Goal: Task Accomplishment & Management: Manage account settings

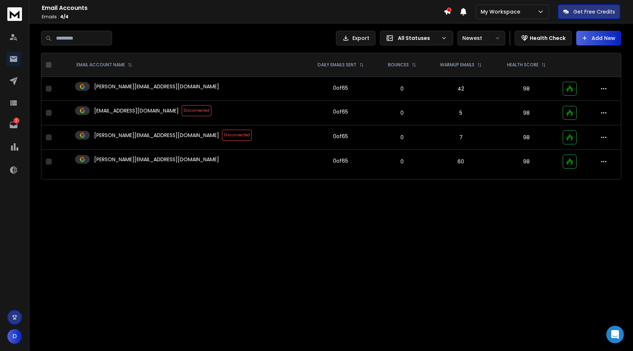
click at [182, 110] on span "Disconnected" at bounding box center [197, 110] width 30 height 11
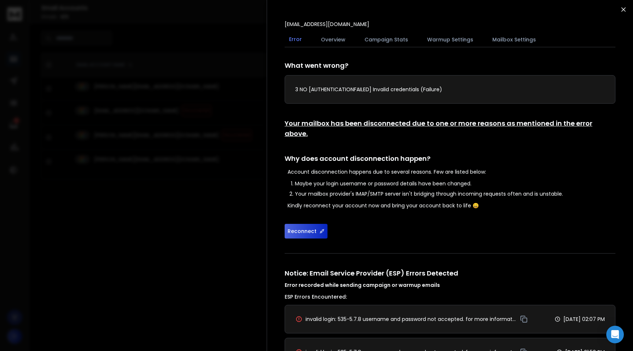
click at [622, 8] on icon "button" at bounding box center [624, 10] width 4 height 4
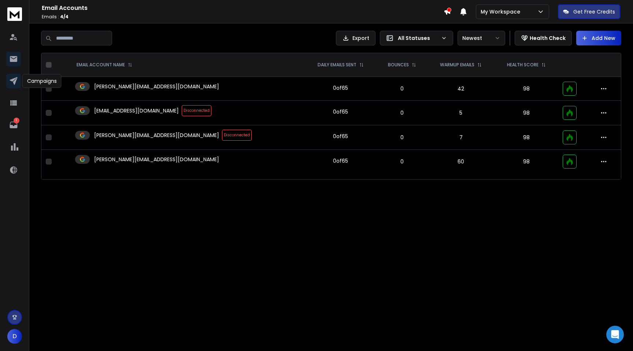
click at [14, 80] on icon at bounding box center [13, 81] width 9 height 9
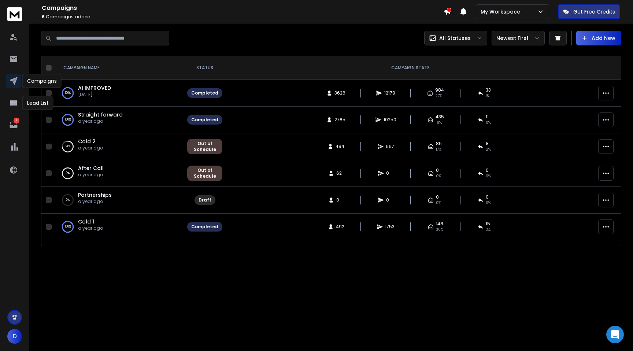
click at [10, 86] on link at bounding box center [13, 81] width 15 height 15
click at [83, 221] on span "Cold 1" at bounding box center [86, 221] width 16 height 7
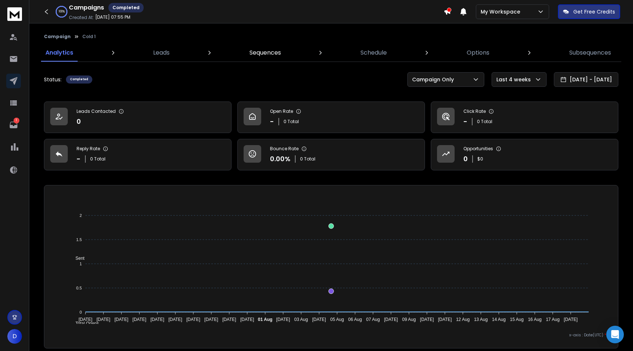
click at [269, 54] on p "Sequences" at bounding box center [266, 52] width 32 height 9
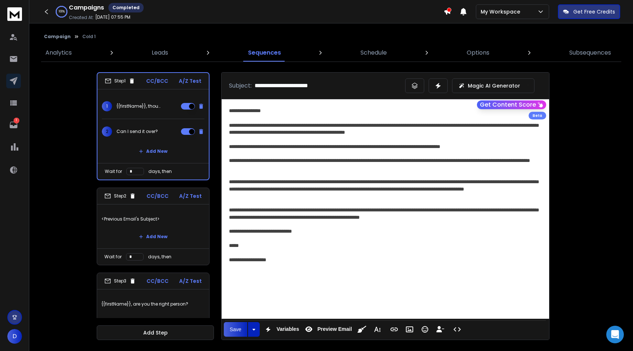
click at [143, 220] on p "<Previous Email's Subject>" at bounding box center [153, 219] width 103 height 21
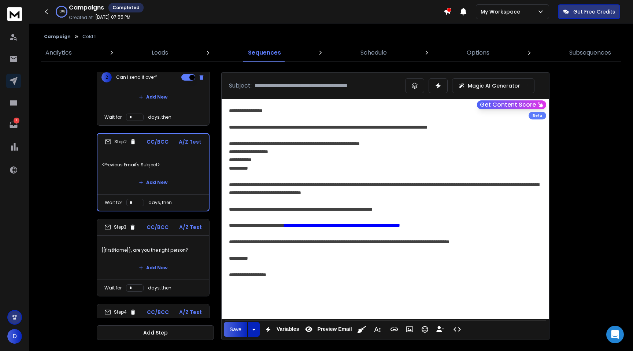
click at [151, 251] on p "{{firstName}}, are you the right person?" at bounding box center [153, 250] width 103 height 21
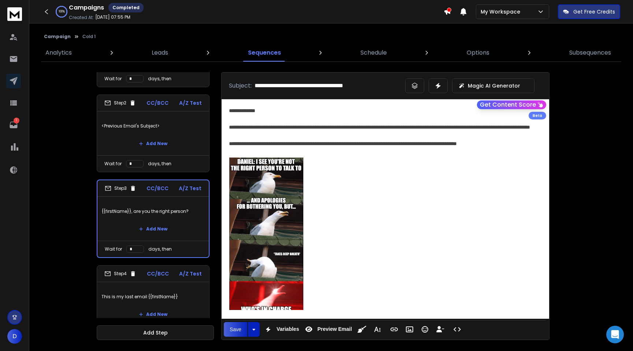
scroll to position [101, 0]
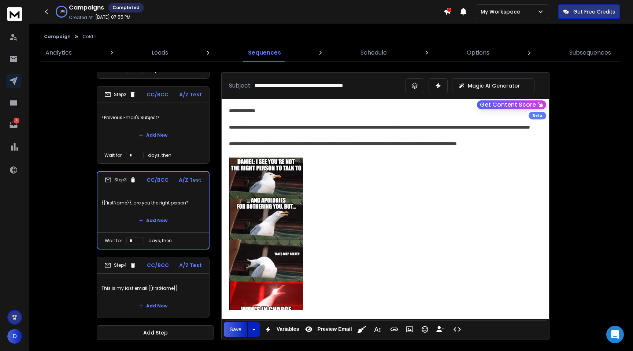
click at [149, 280] on p "This is my last email {{firstName}}" at bounding box center [153, 288] width 103 height 21
type input "**********"
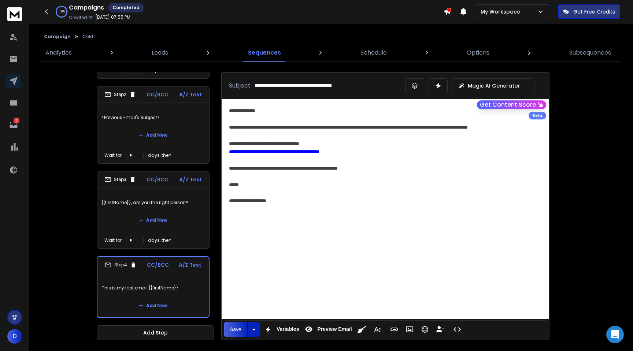
scroll to position [0, 0]
